Goal: Check status

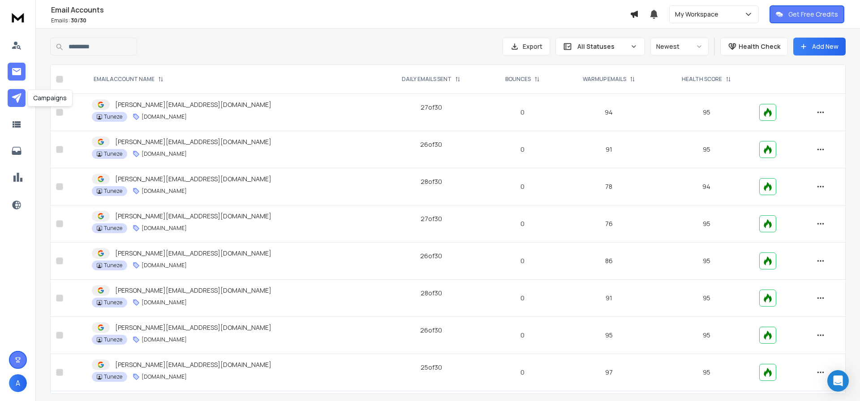
click at [21, 96] on icon at bounding box center [16, 98] width 11 height 11
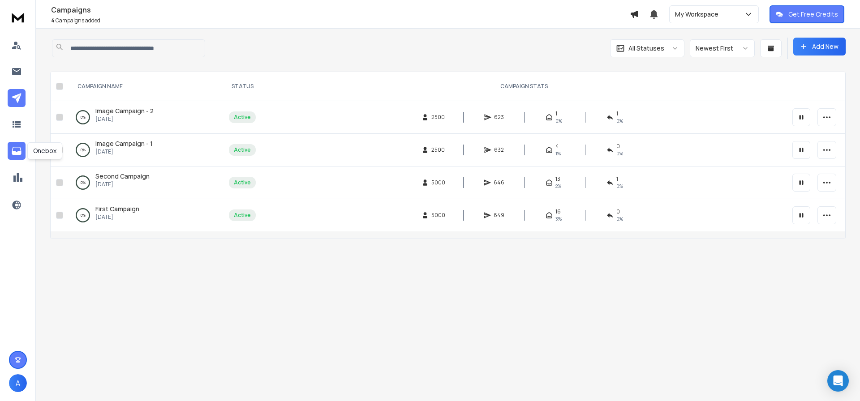
click at [13, 149] on icon at bounding box center [16, 151] width 9 height 8
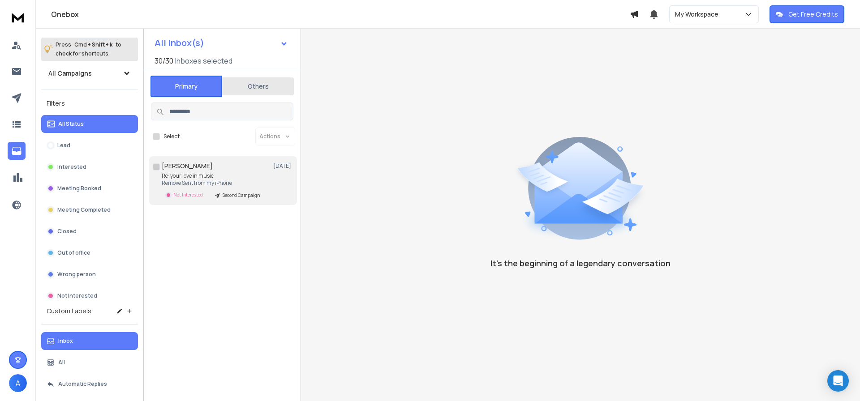
click at [214, 179] on p "Re: your love in music" at bounding box center [213, 175] width 103 height 7
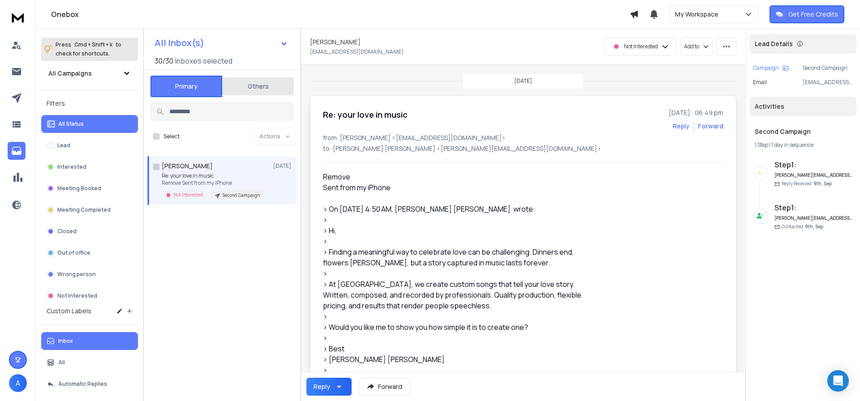
click at [275, 135] on div "Actions" at bounding box center [275, 137] width 40 height 18
click at [253, 90] on button "Others" at bounding box center [258, 87] width 72 height 20
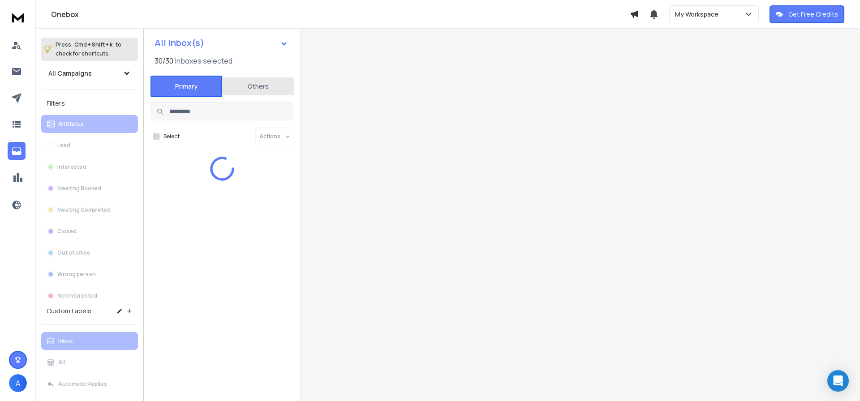
click at [188, 82] on button "Primary" at bounding box center [186, 86] width 72 height 21
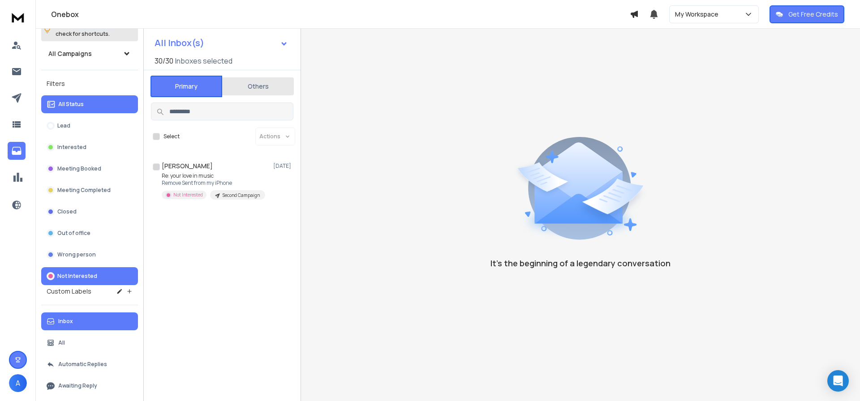
scroll to position [92, 0]
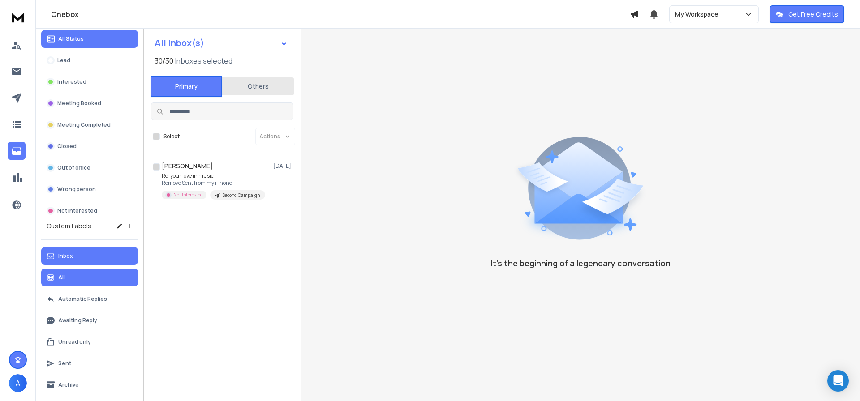
click at [82, 271] on button "All" at bounding box center [89, 278] width 97 height 18
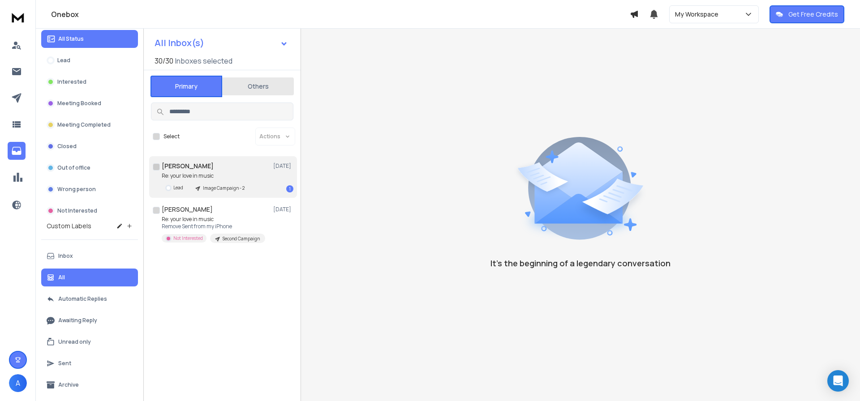
click at [236, 175] on p "Re: your love in music" at bounding box center [206, 175] width 88 height 7
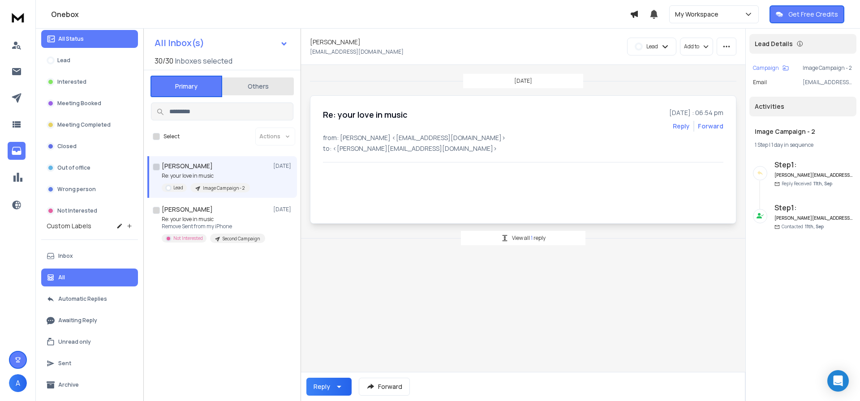
click at [532, 239] on p "View all 1 reply" at bounding box center [529, 238] width 34 height 7
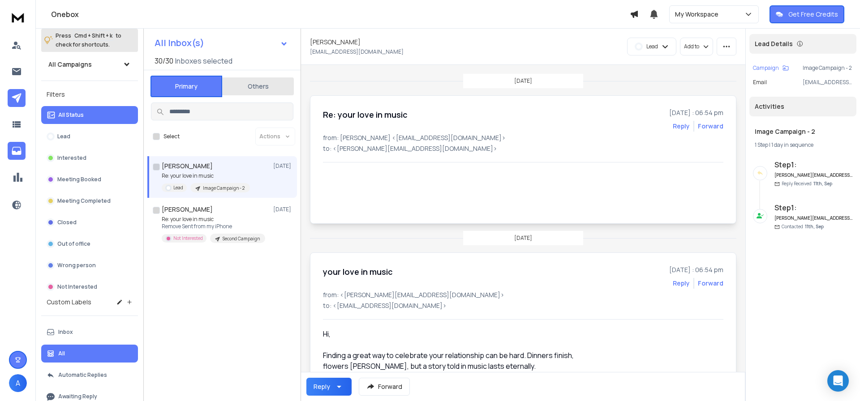
scroll to position [0, 0]
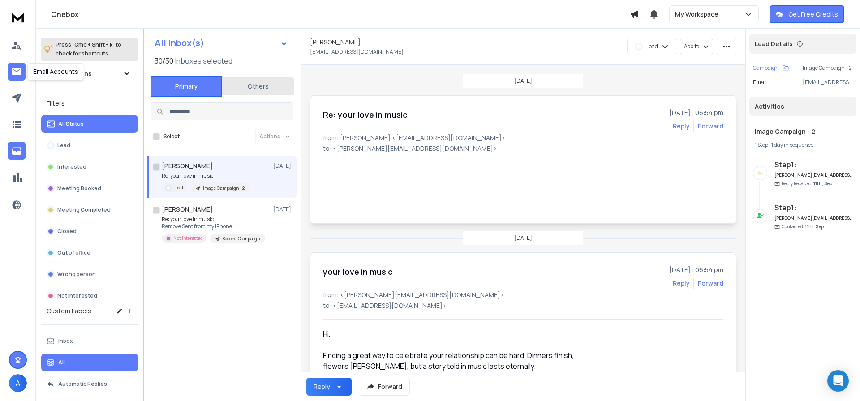
click at [13, 72] on icon at bounding box center [16, 71] width 9 height 7
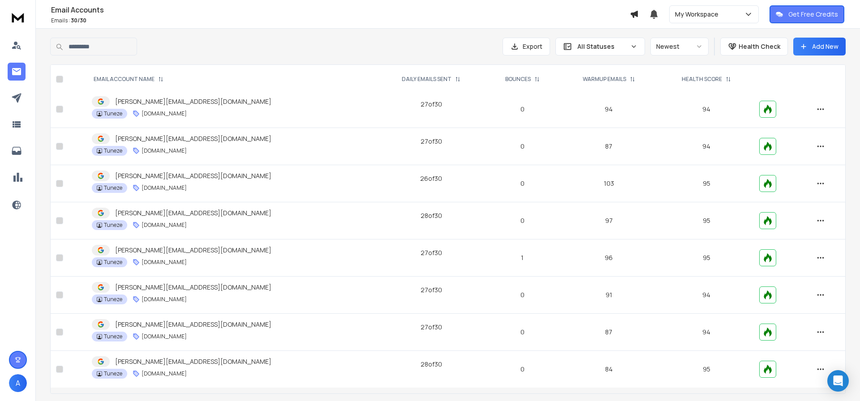
scroll to position [822, 0]
click at [16, 94] on icon at bounding box center [16, 98] width 11 height 11
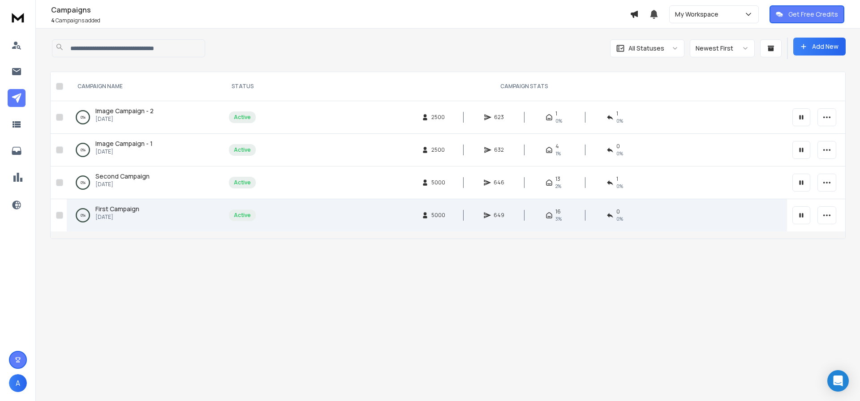
click at [227, 219] on td "Active" at bounding box center [242, 215] width 38 height 33
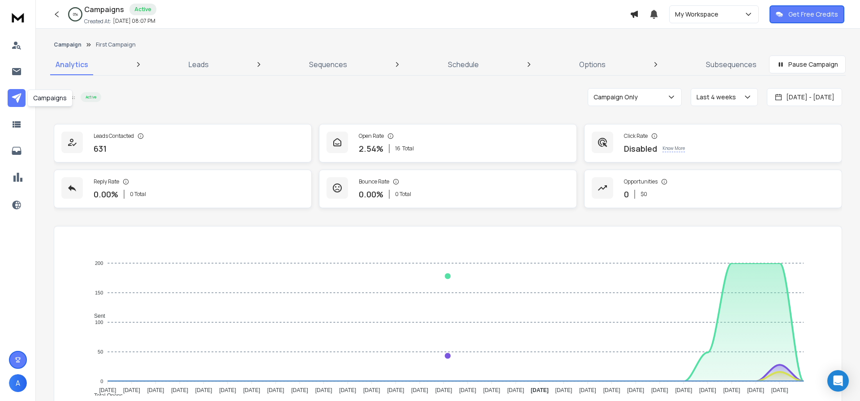
click at [18, 97] on icon at bounding box center [16, 97] width 9 height 9
